Goal: Task Accomplishment & Management: Manage account settings

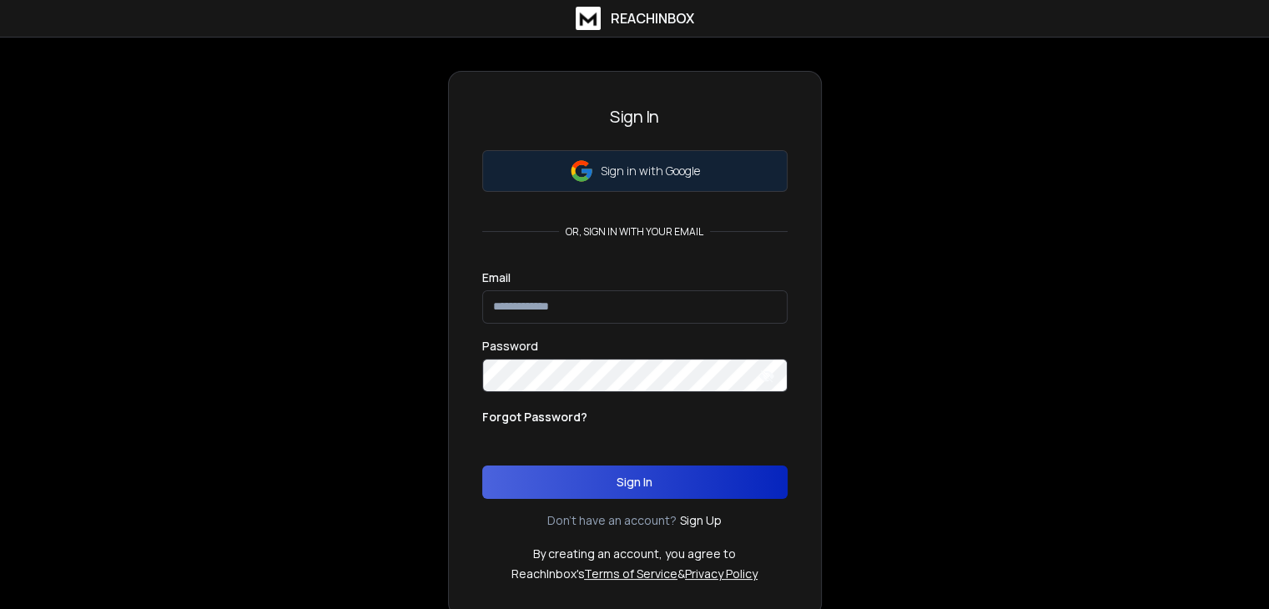
click at [641, 164] on p "Sign in with Google" at bounding box center [650, 171] width 99 height 17
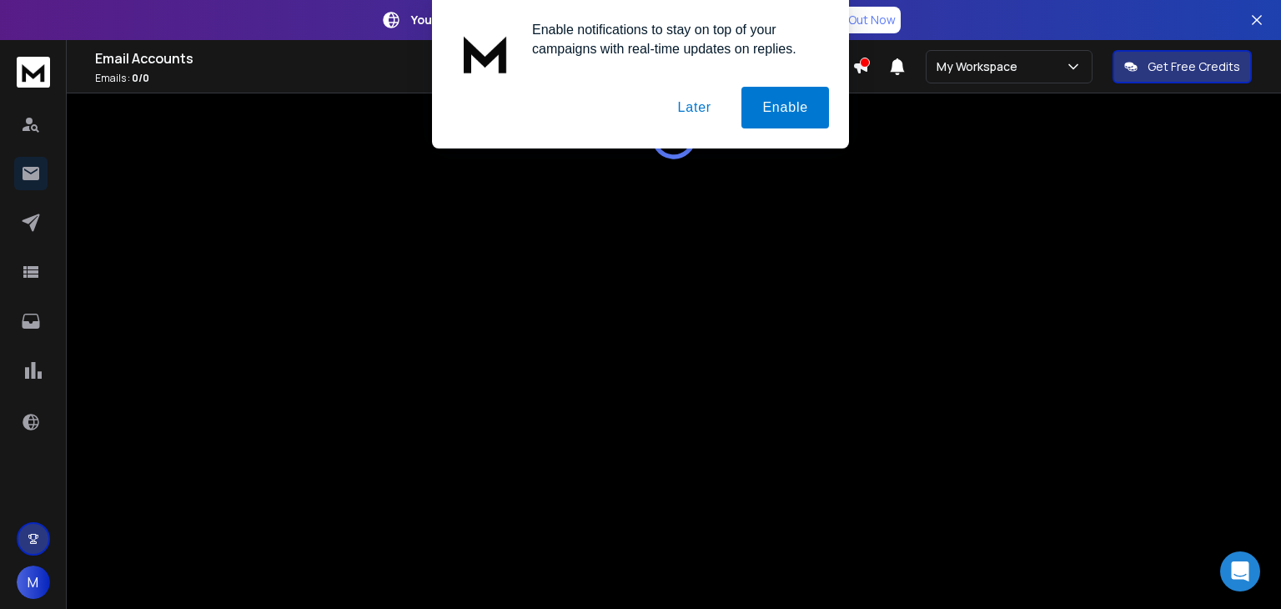
drag, startPoint x: 694, startPoint y: 108, endPoint x: 1111, endPoint y: 3, distance: 430.2
click at [694, 108] on button "Later" at bounding box center [694, 108] width 75 height 42
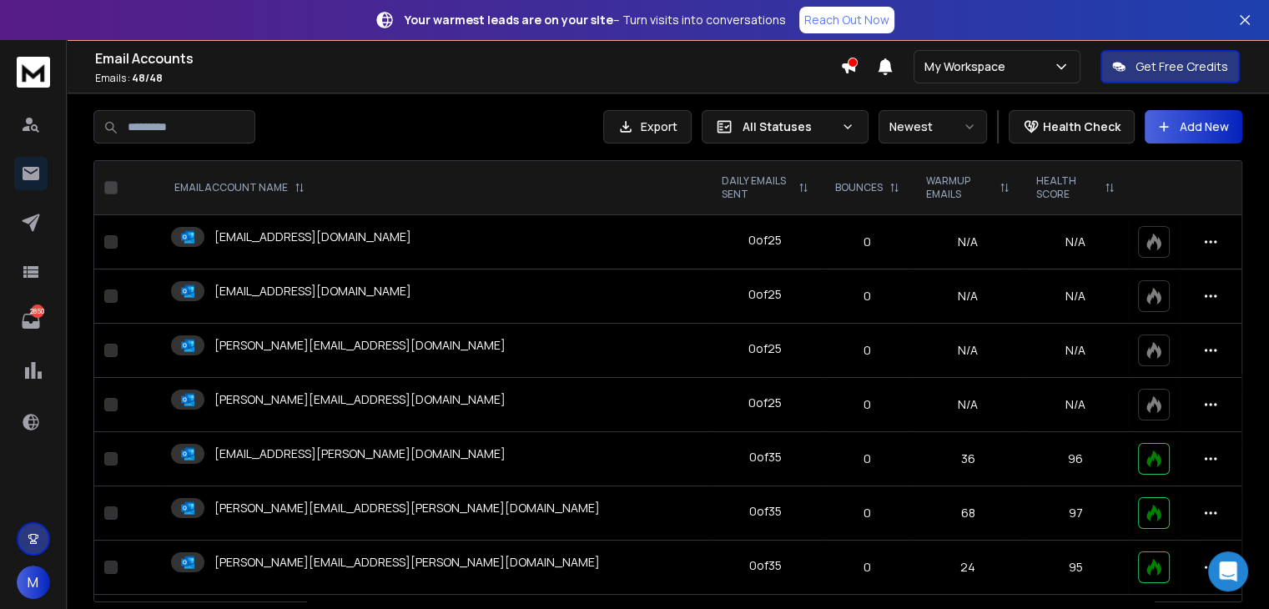
click at [1244, 18] on icon at bounding box center [1244, 20] width 15 height 15
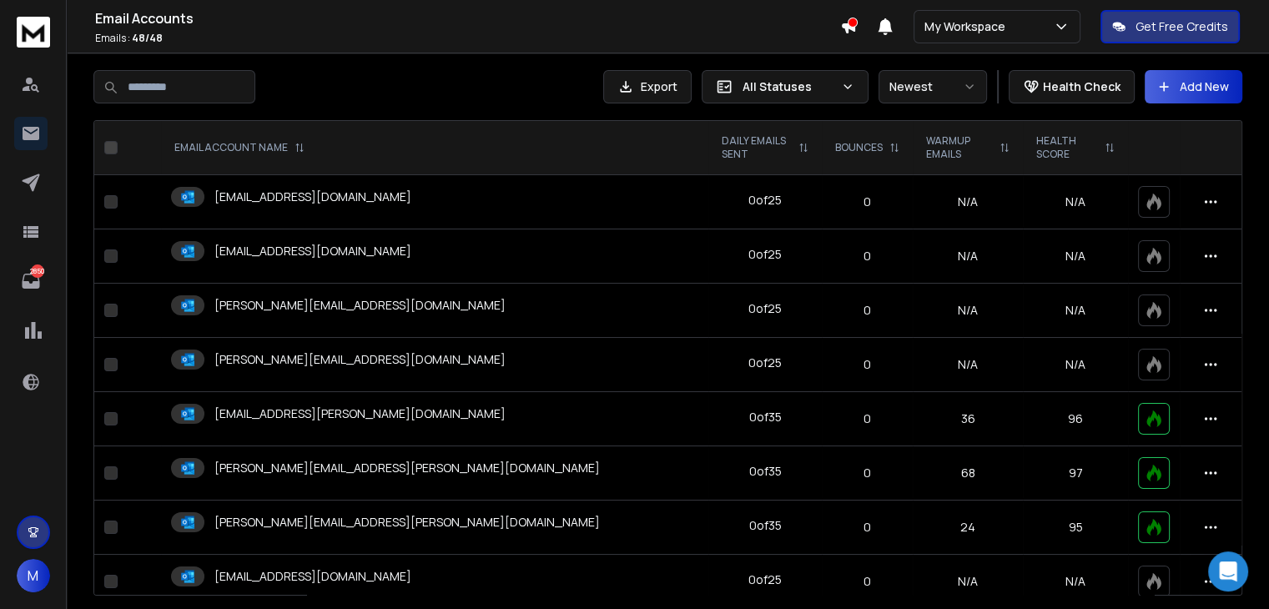
scroll to position [194, 0]
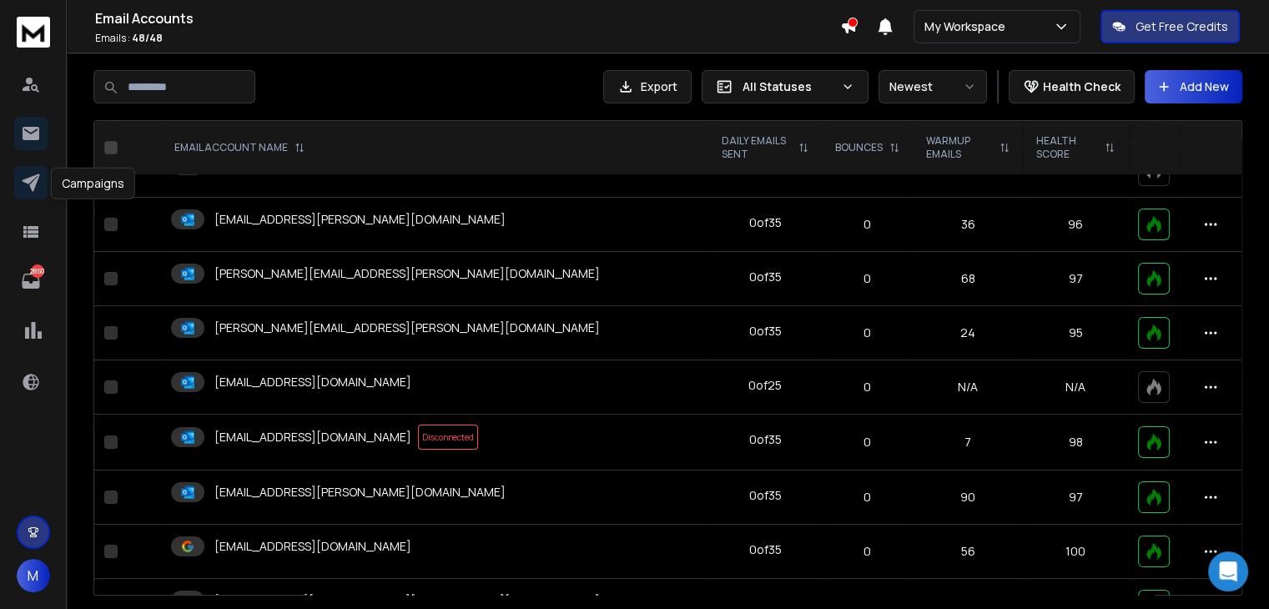
click at [30, 183] on icon at bounding box center [31, 183] width 20 height 20
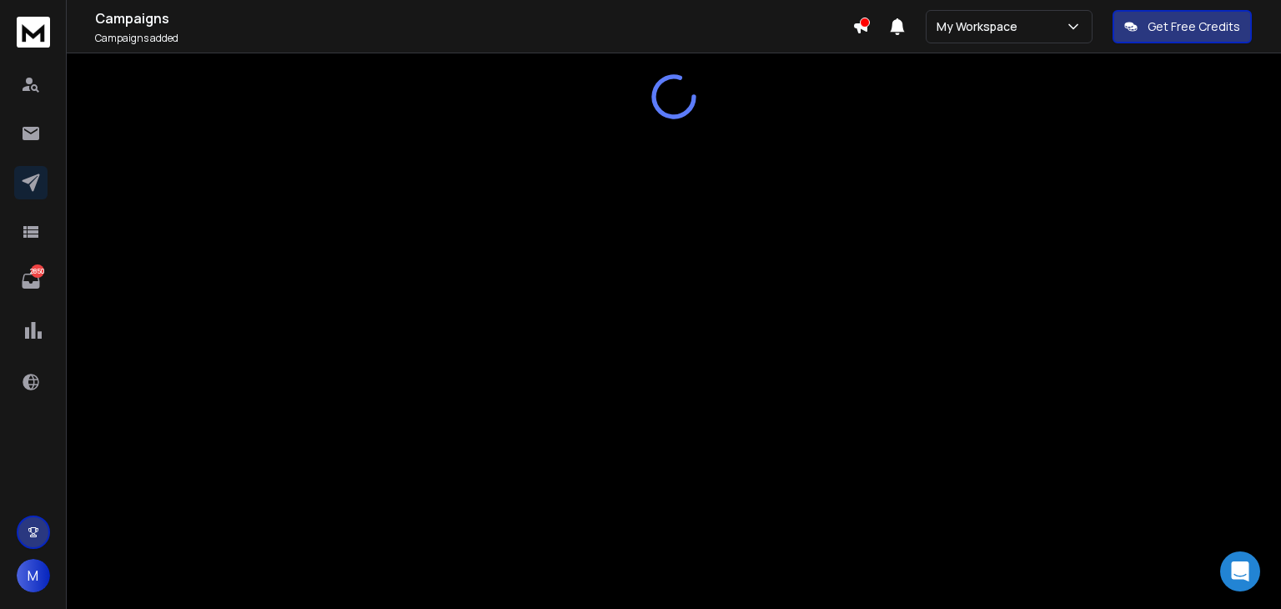
drag, startPoint x: 531, startPoint y: 126, endPoint x: 556, endPoint y: 24, distance: 104.6
click at [556, 24] on h1 "Campaigns" at bounding box center [474, 18] width 758 height 20
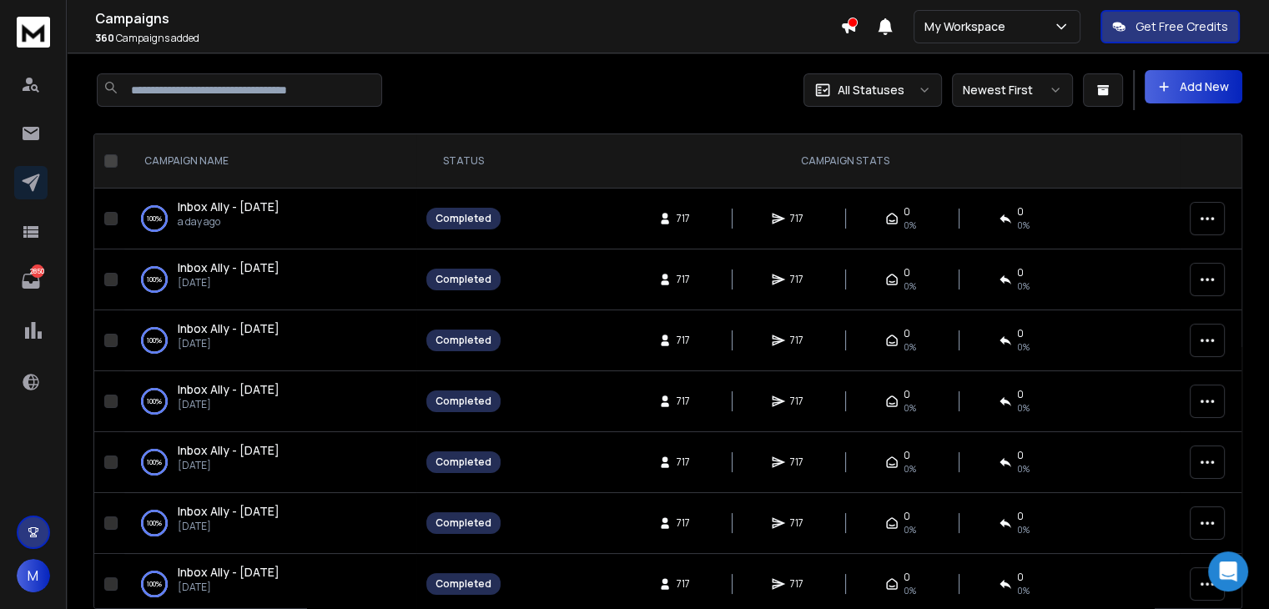
click at [1199, 214] on icon "button" at bounding box center [1207, 218] width 17 height 17
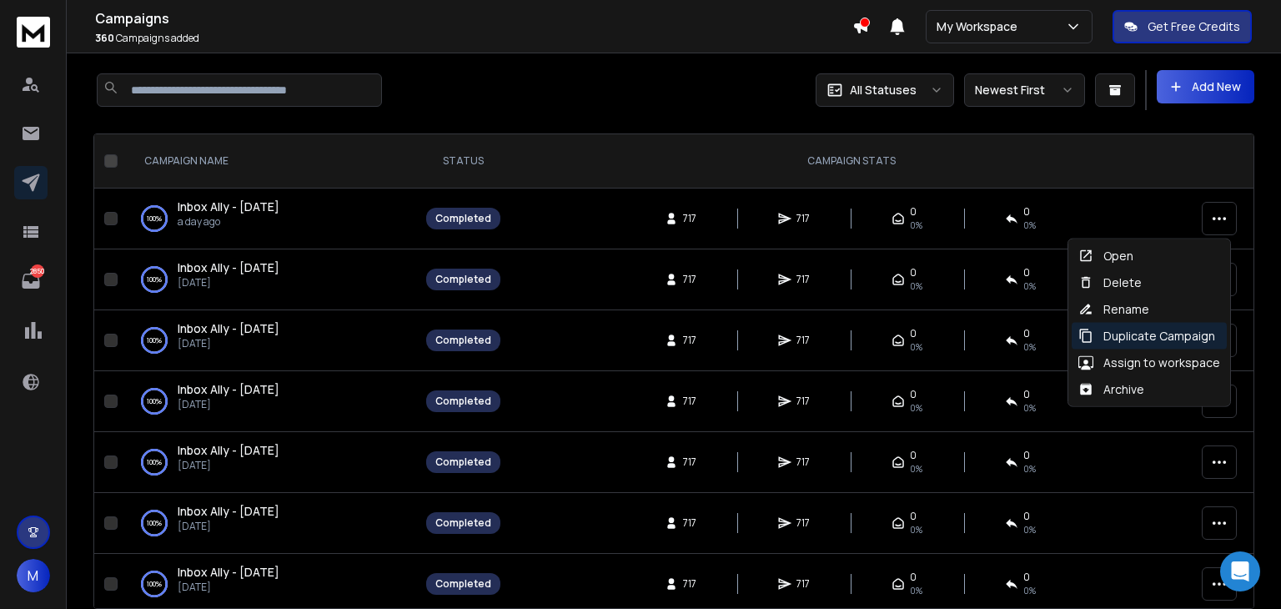
click at [1178, 331] on div "Duplicate Campaign" at bounding box center [1147, 336] width 137 height 17
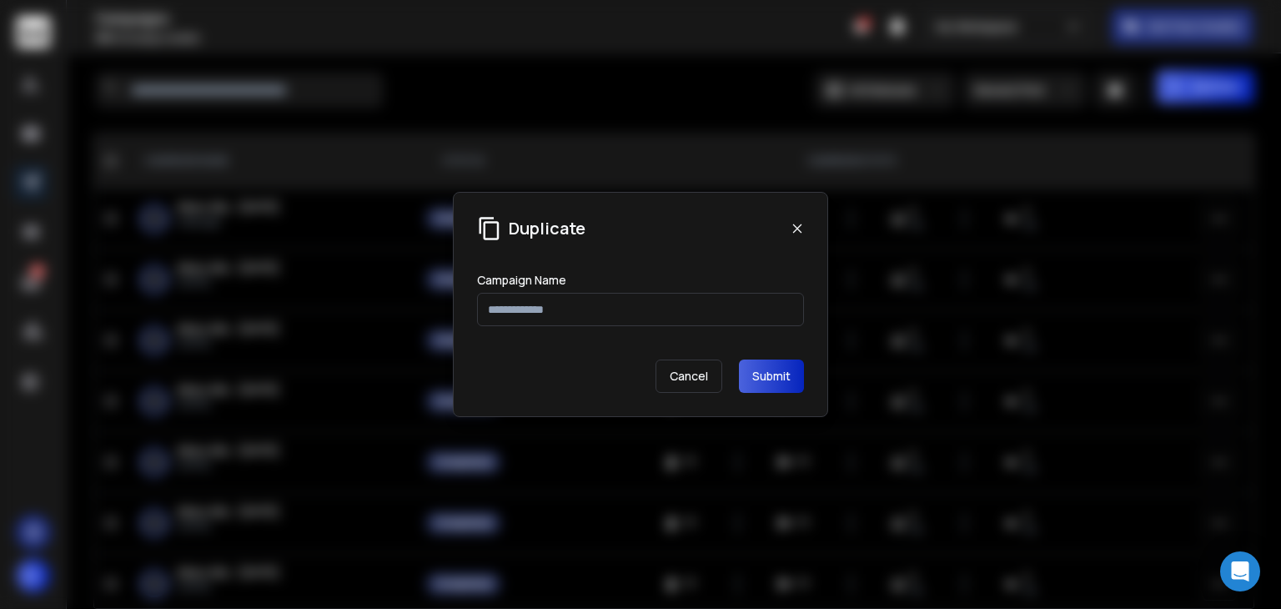
click at [704, 300] on input "text" at bounding box center [640, 309] width 327 height 33
type input "**********"
click at [739, 360] on button "Submit" at bounding box center [771, 376] width 65 height 33
click at [643, 216] on div "Duplicate" at bounding box center [640, 228] width 327 height 25
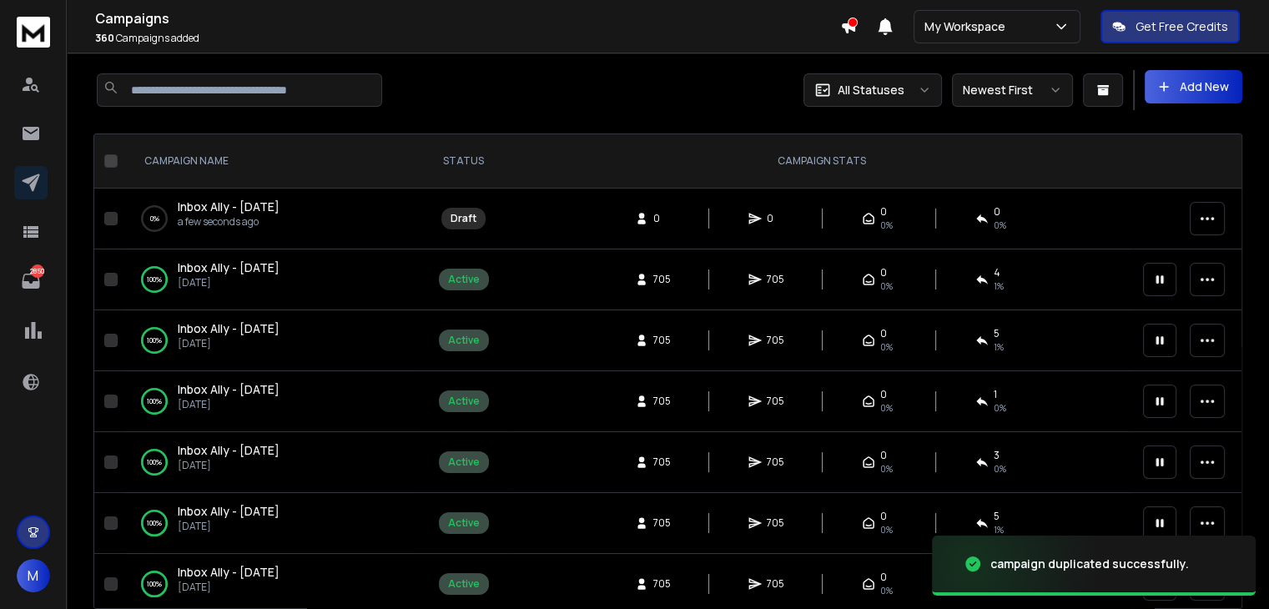
click at [319, 211] on div "0 % Inbox Ally - September 11 a few seconds ago" at bounding box center [270, 219] width 259 height 40
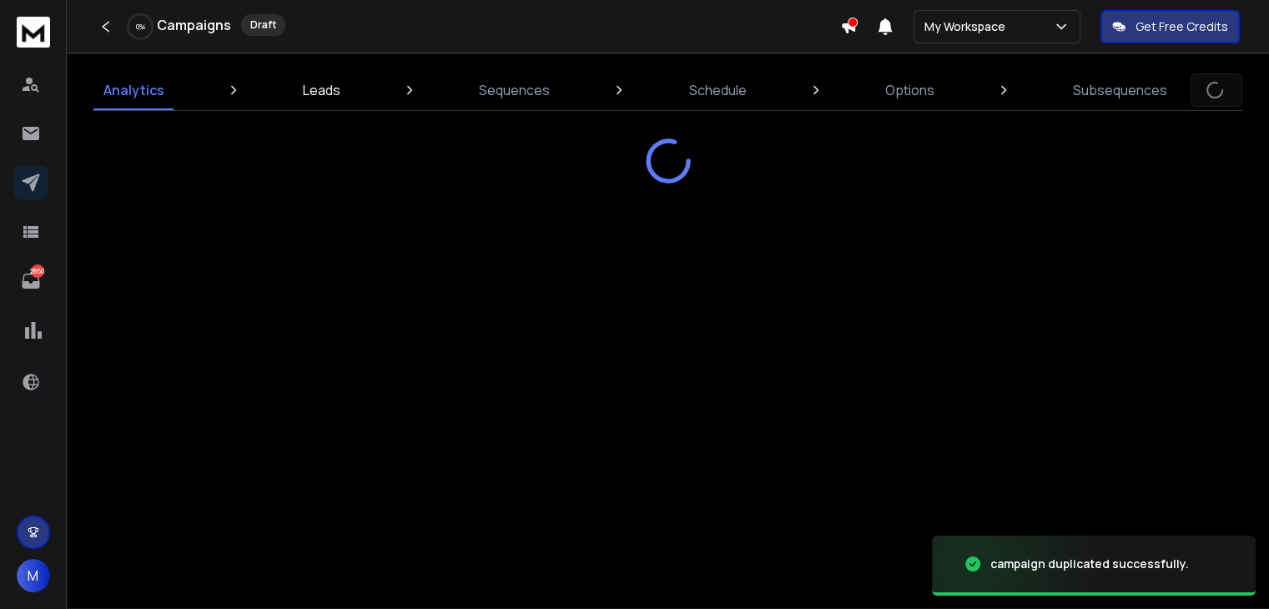
click at [320, 98] on p "Leads" at bounding box center [322, 90] width 38 height 20
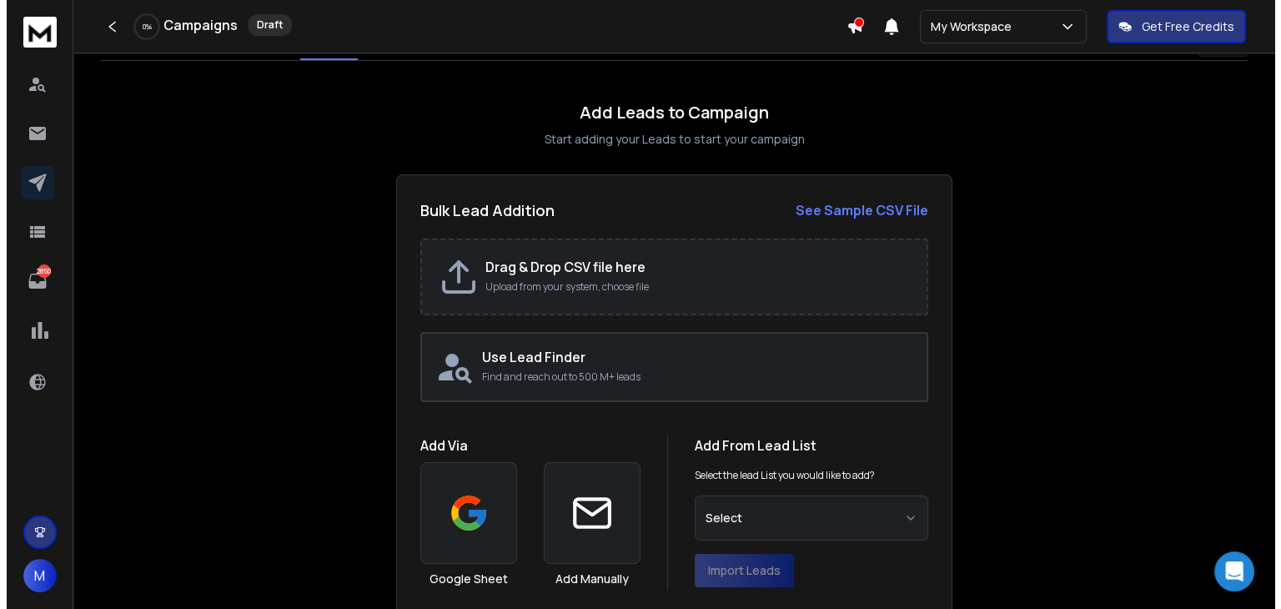
scroll to position [77, 0]
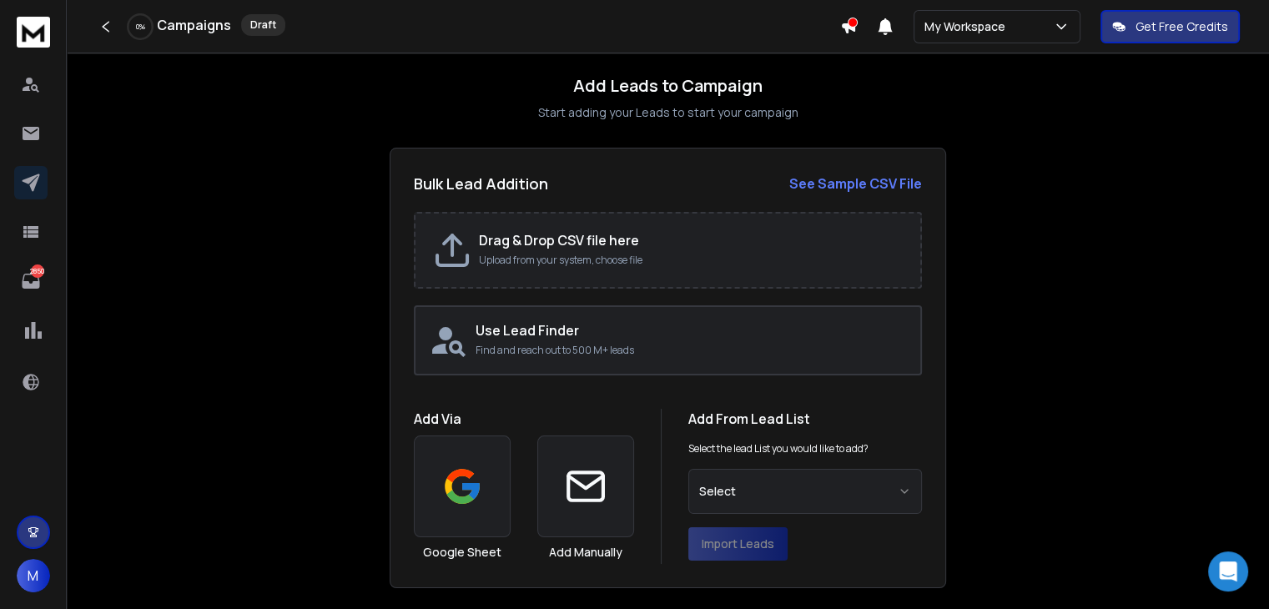
click at [781, 478] on button "Select" at bounding box center [805, 491] width 234 height 45
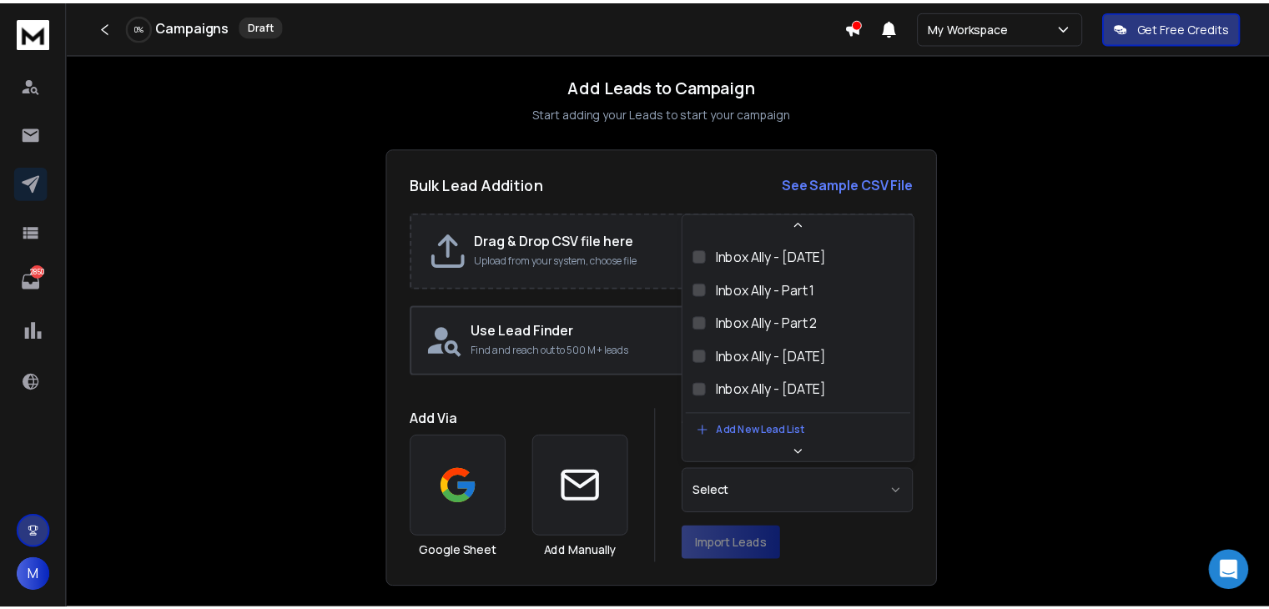
scroll to position [579, 0]
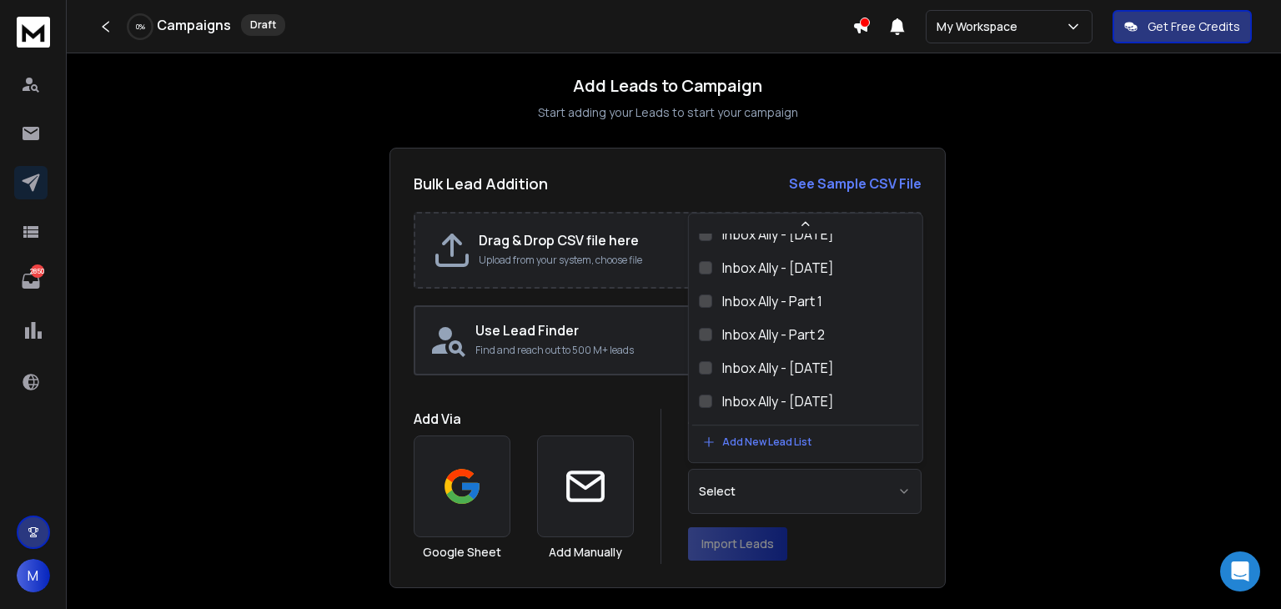
click at [808, 403] on div "Inbox Ally - September 10" at bounding box center [778, 401] width 112 height 20
click at [769, 527] on button "Import Leads" at bounding box center [737, 543] width 99 height 33
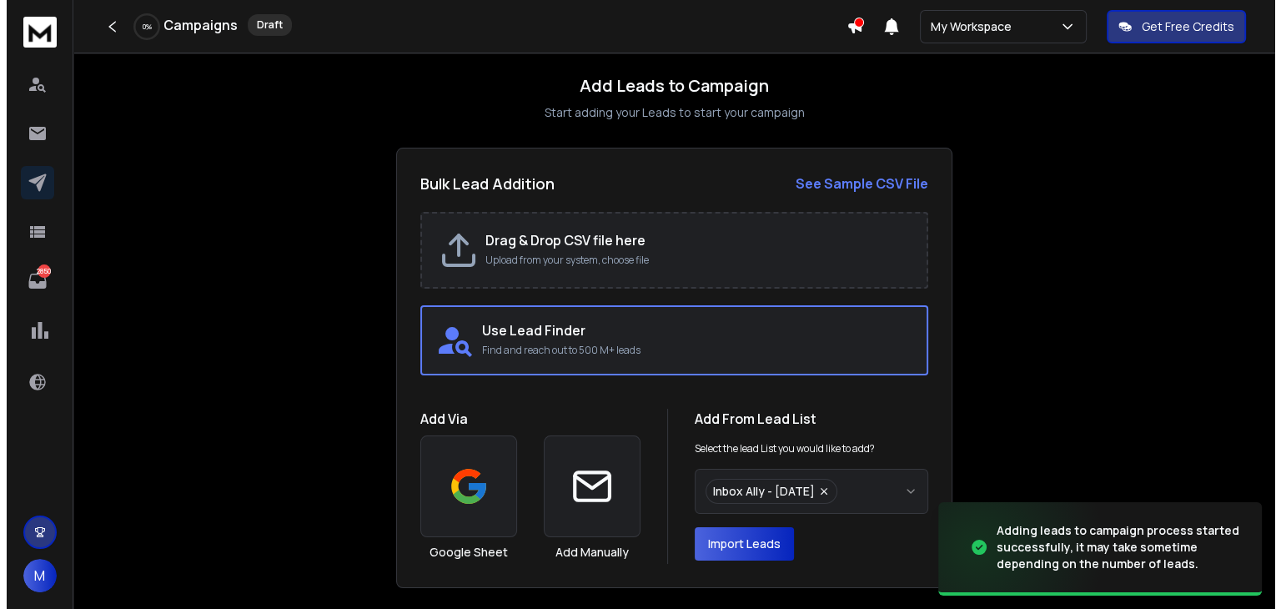
scroll to position [0, 0]
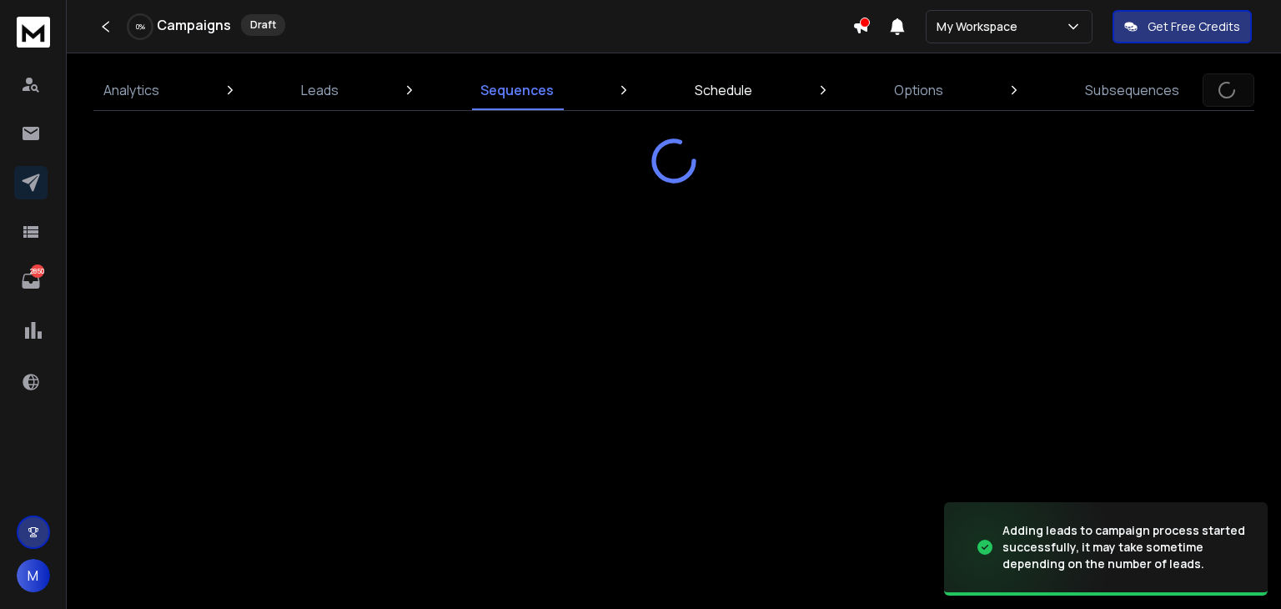
click at [716, 97] on div "Analytics Leads Sequences Schedule Options Subsequences" at bounding box center [673, 90] width 1161 height 41
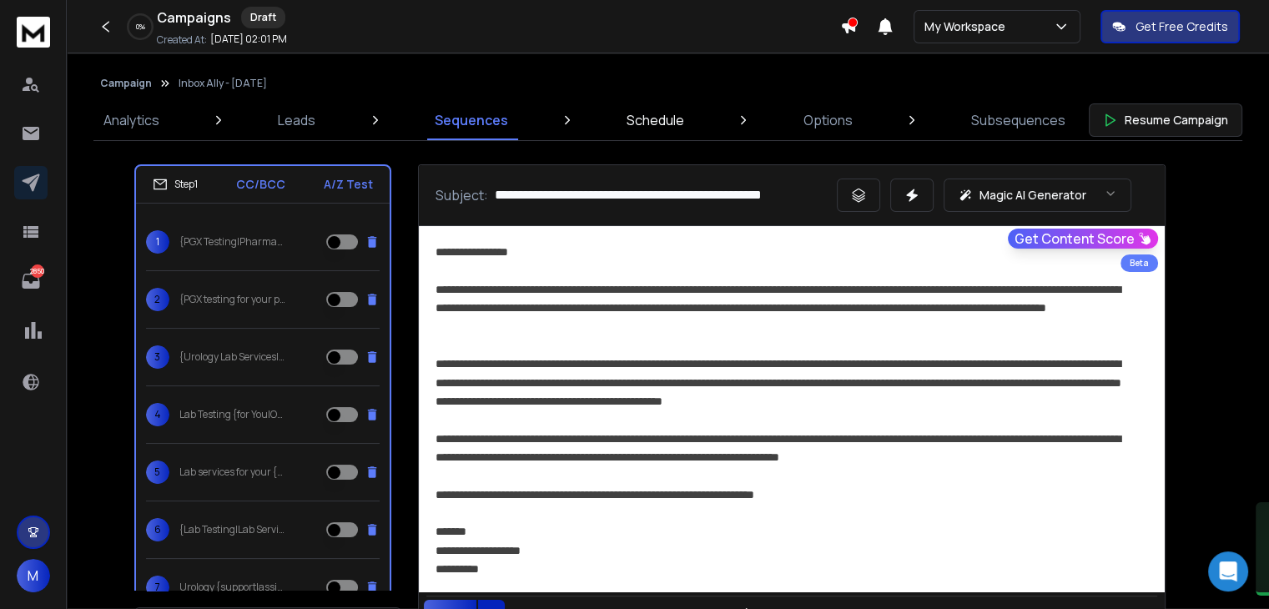
click at [691, 114] on link "Schedule" at bounding box center [656, 120] width 78 height 40
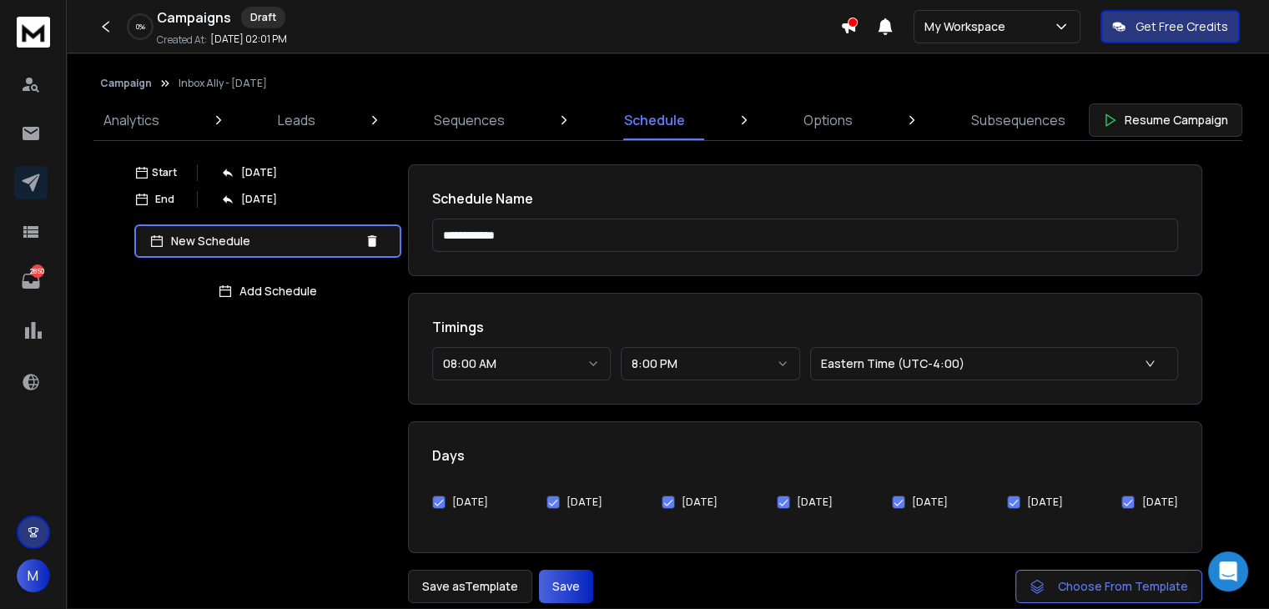
click at [277, 169] on p "Wed Sep 10 2025" at bounding box center [259, 172] width 36 height 13
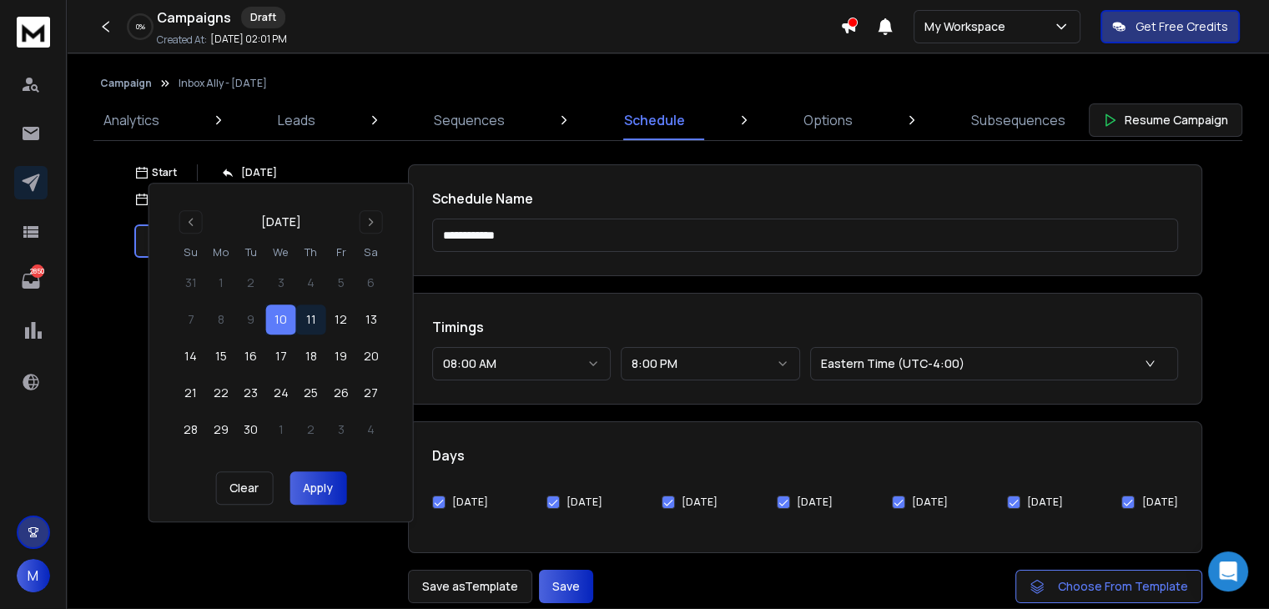
click at [314, 319] on button "11" at bounding box center [311, 320] width 30 height 30
click at [318, 481] on button "Apply" at bounding box center [317, 487] width 57 height 33
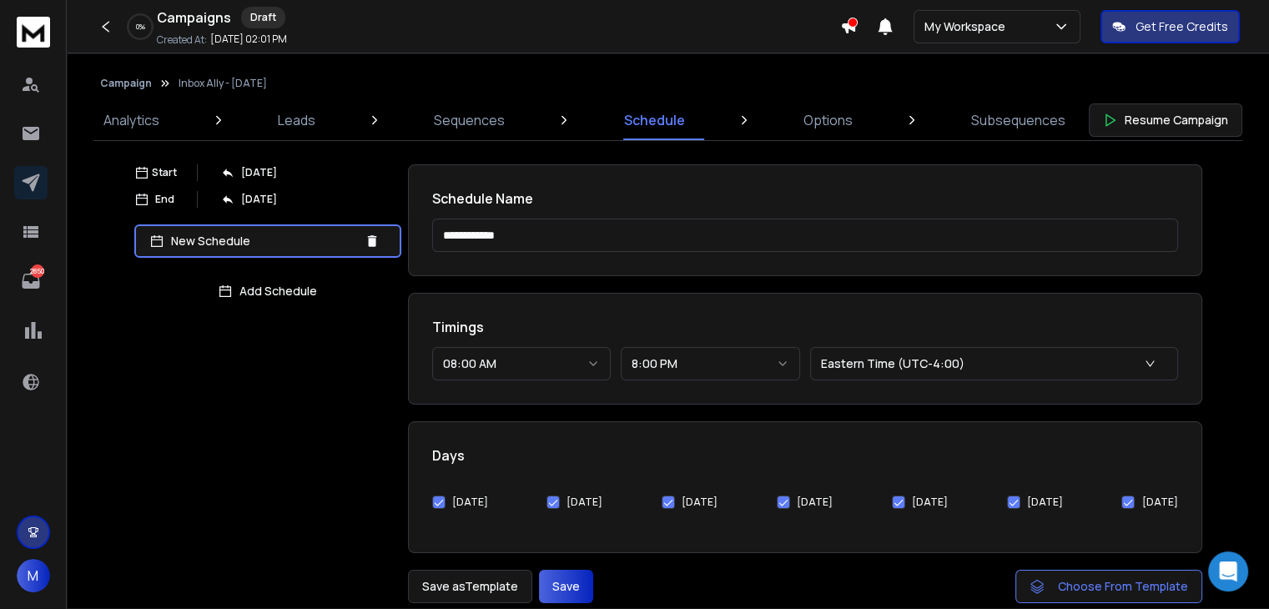
click at [575, 582] on button "Save" at bounding box center [566, 586] width 54 height 33
click at [723, 367] on button "8:00 PM" at bounding box center [710, 363] width 179 height 33
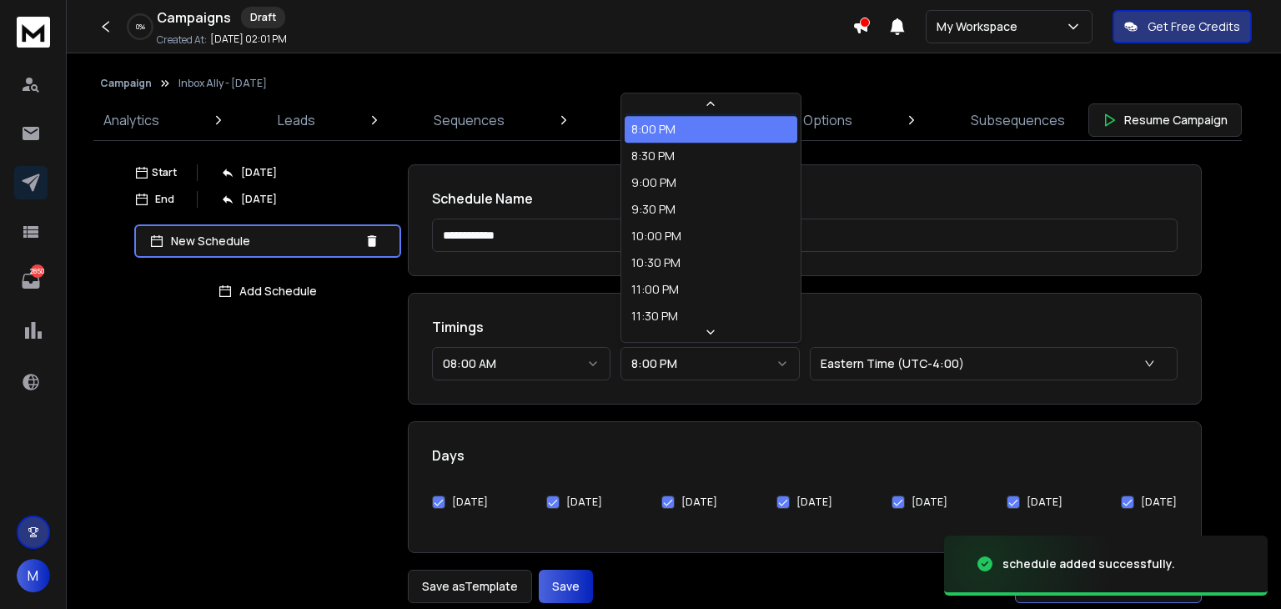
scroll to position [630, 0]
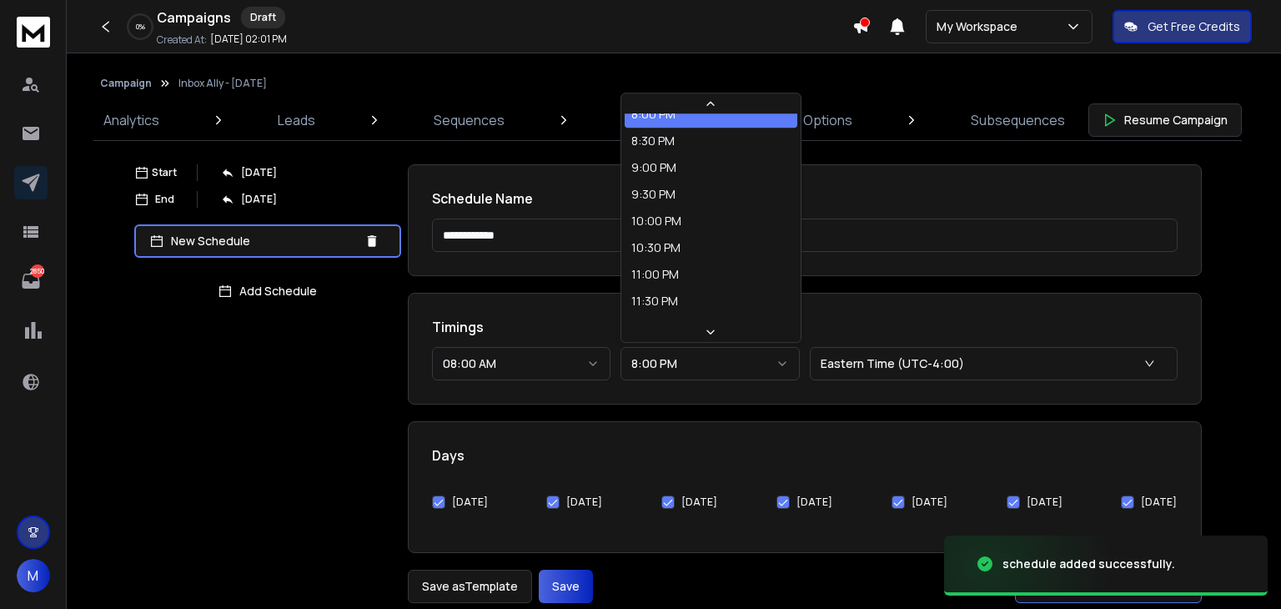
select select "********"
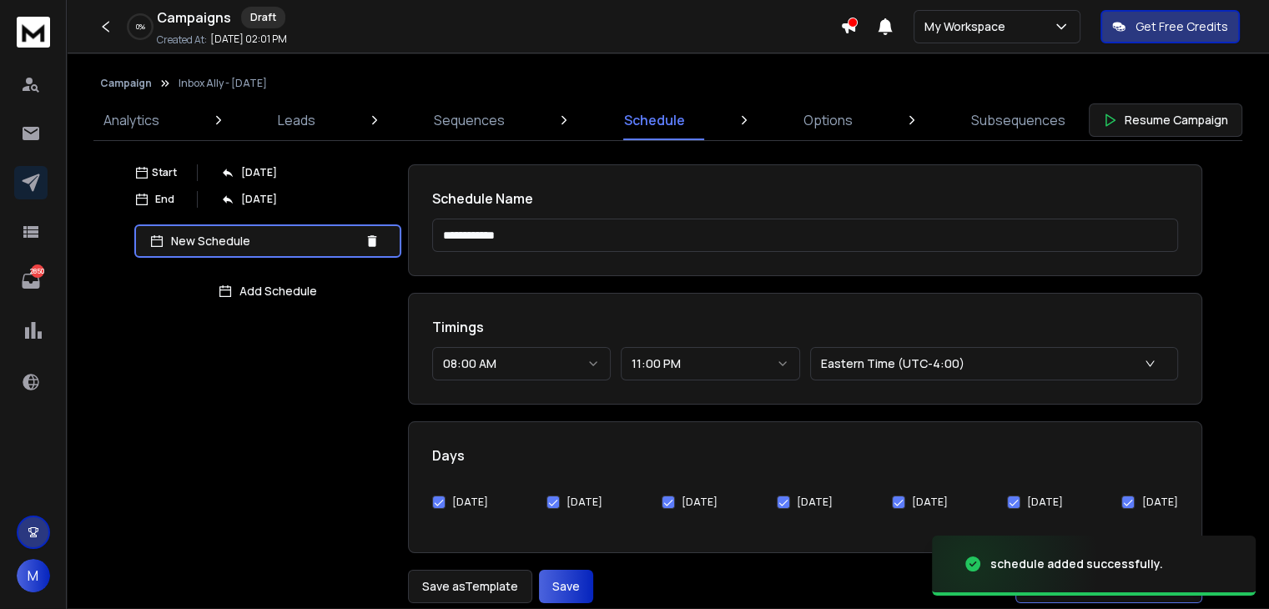
click at [567, 591] on button "Save" at bounding box center [566, 586] width 54 height 33
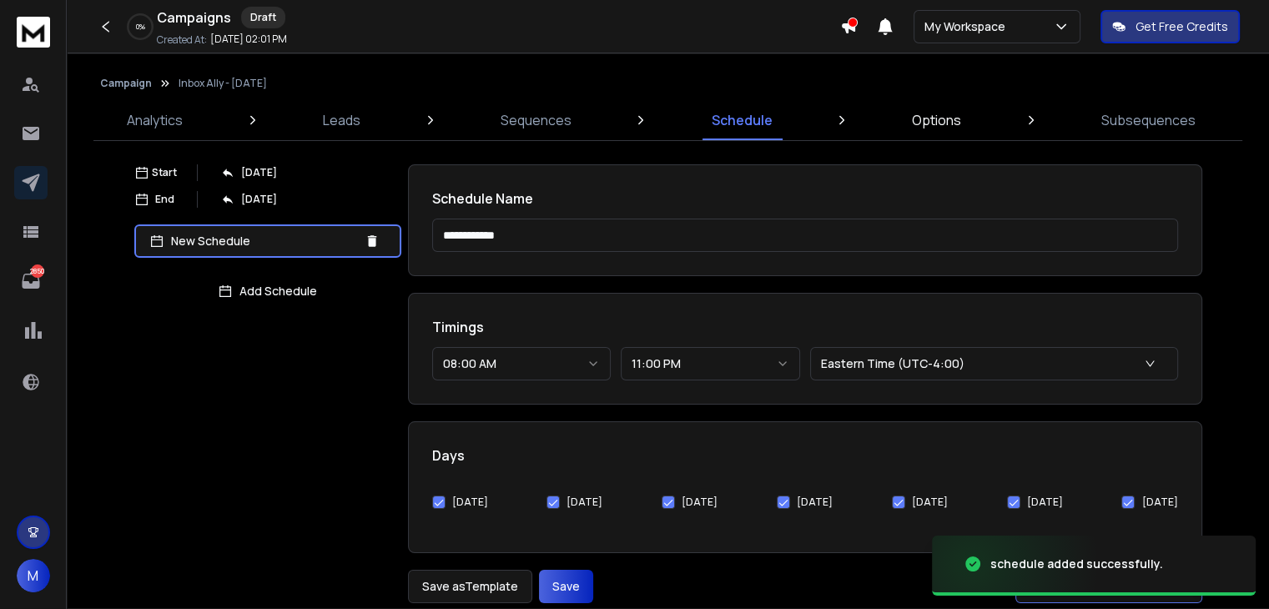
click at [939, 122] on p "Options" at bounding box center [936, 120] width 49 height 20
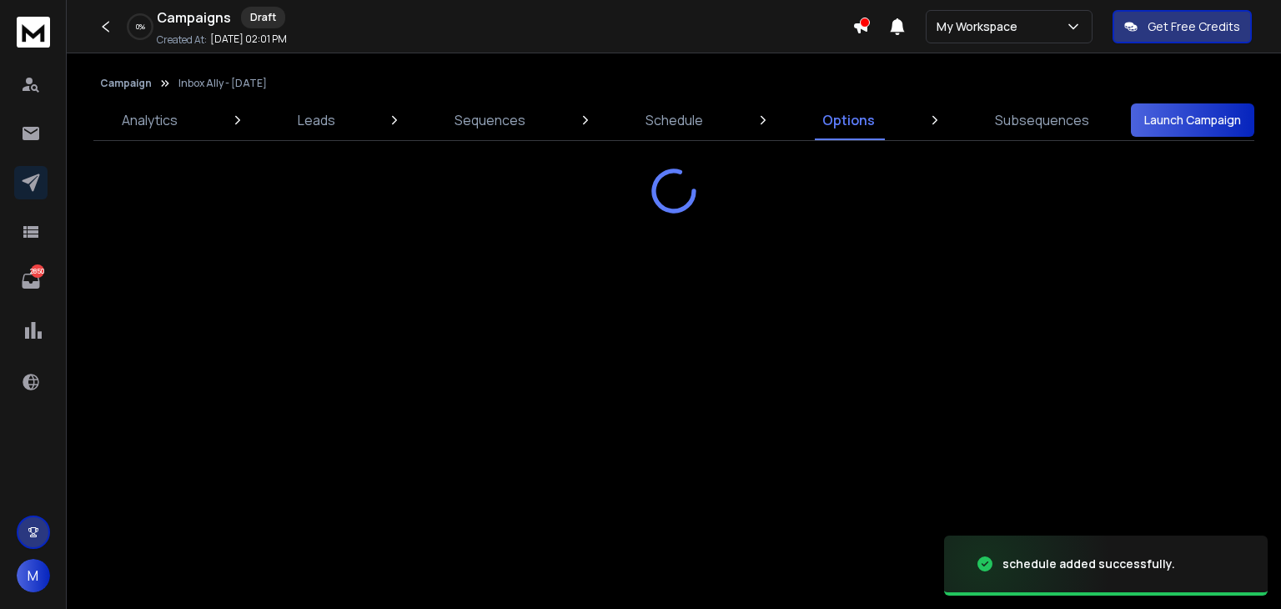
select select "*"
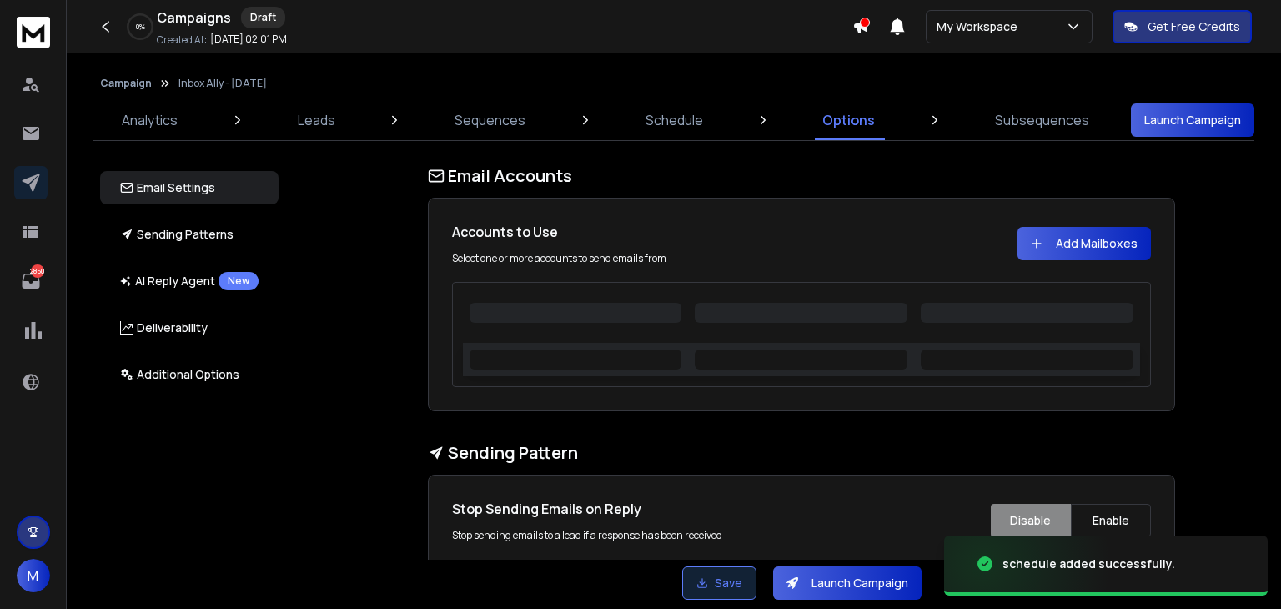
click at [734, 571] on button "Save" at bounding box center [719, 582] width 74 height 33
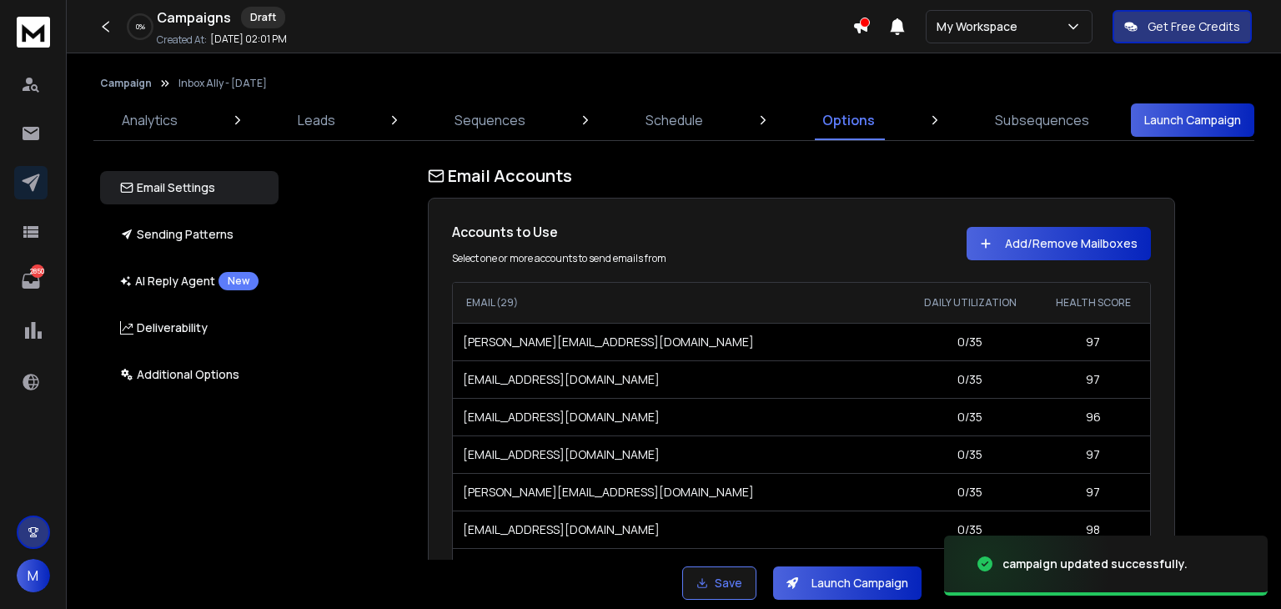
click at [1146, 129] on button "Launch Campaign" at bounding box center [1192, 119] width 123 height 33
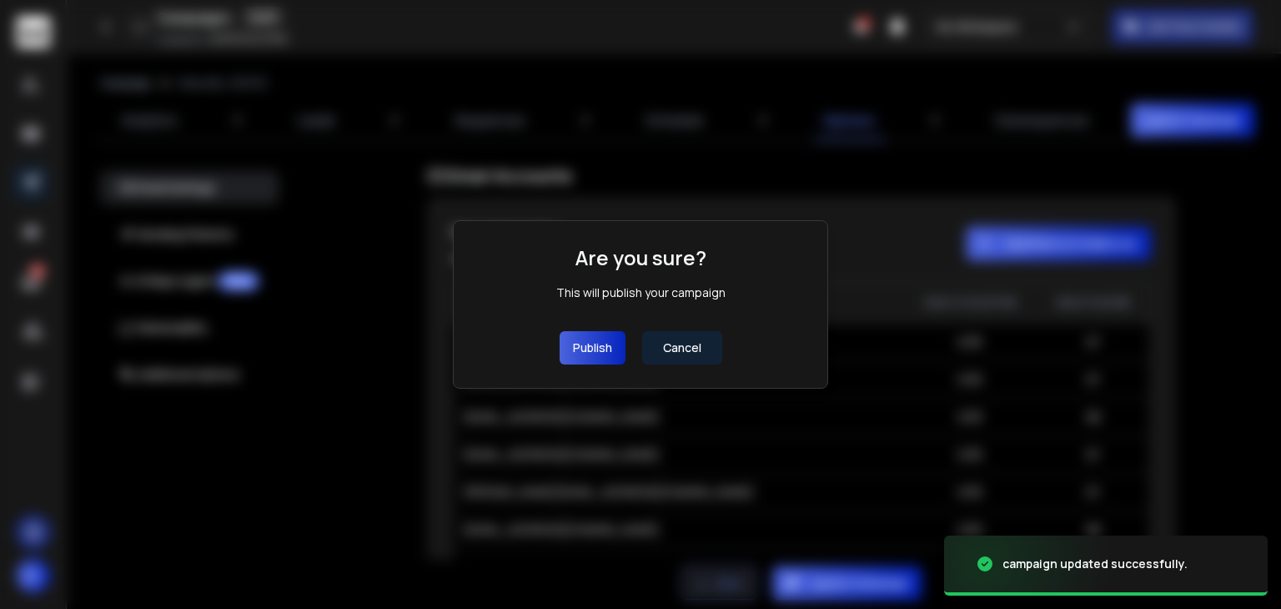
click at [560, 350] on button "Publish" at bounding box center [593, 347] width 66 height 33
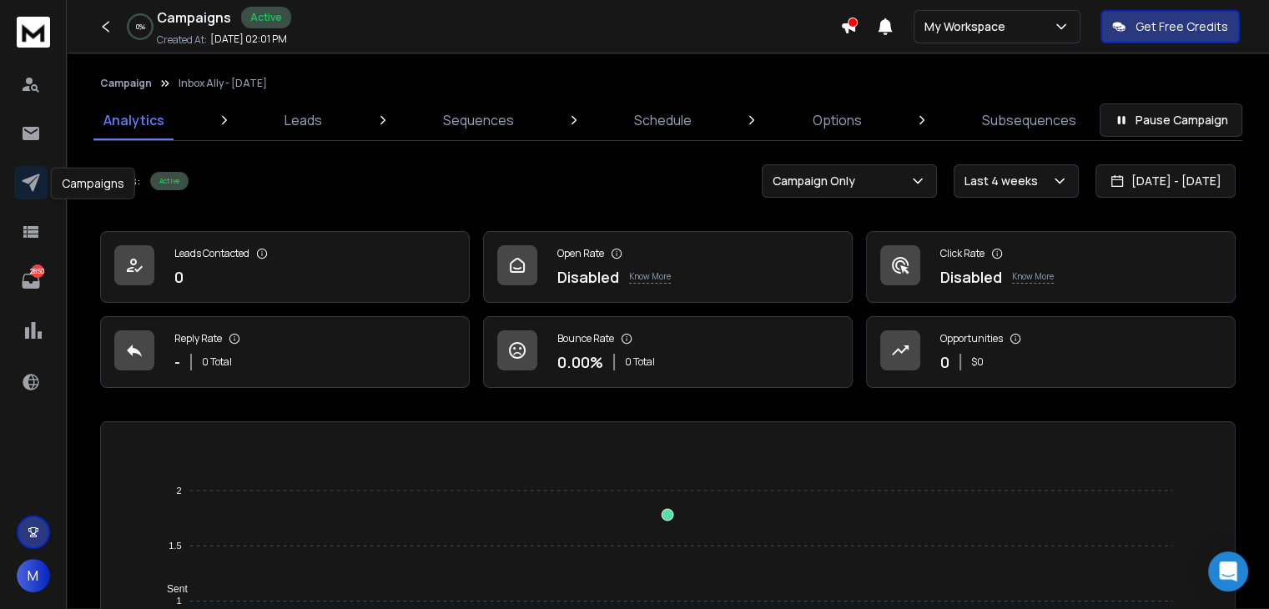
click at [26, 184] on icon at bounding box center [31, 183] width 20 height 20
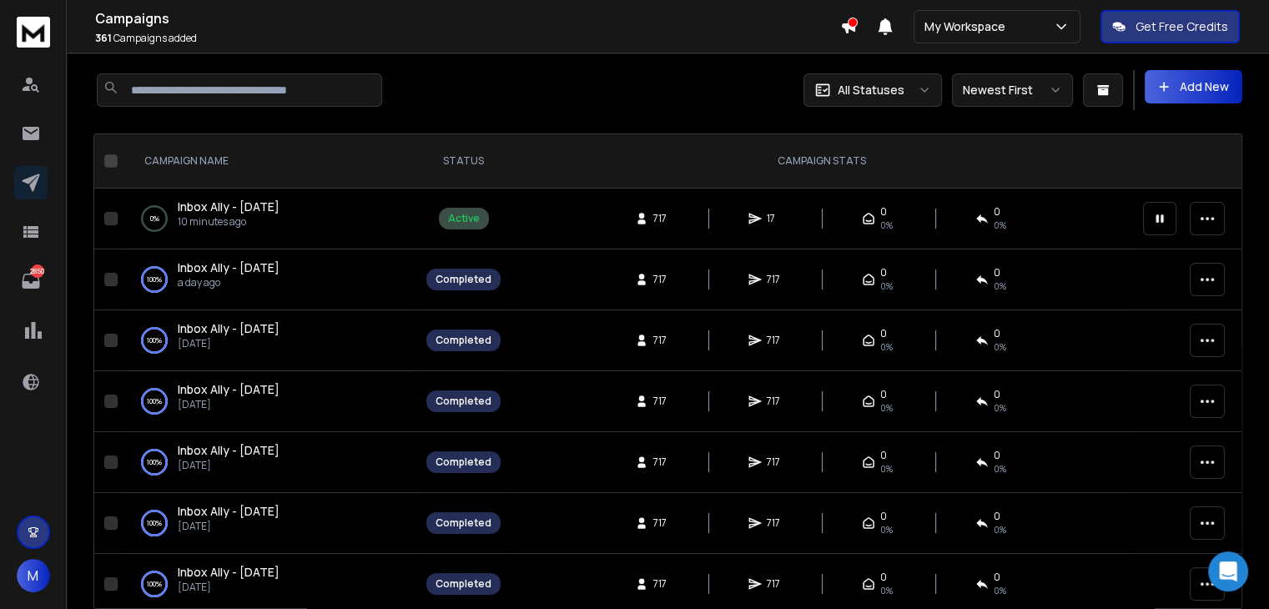
click at [371, 28] on div "Campaigns 361 Campaigns added" at bounding box center [467, 26] width 745 height 37
